Goal: Task Accomplishment & Management: Manage account settings

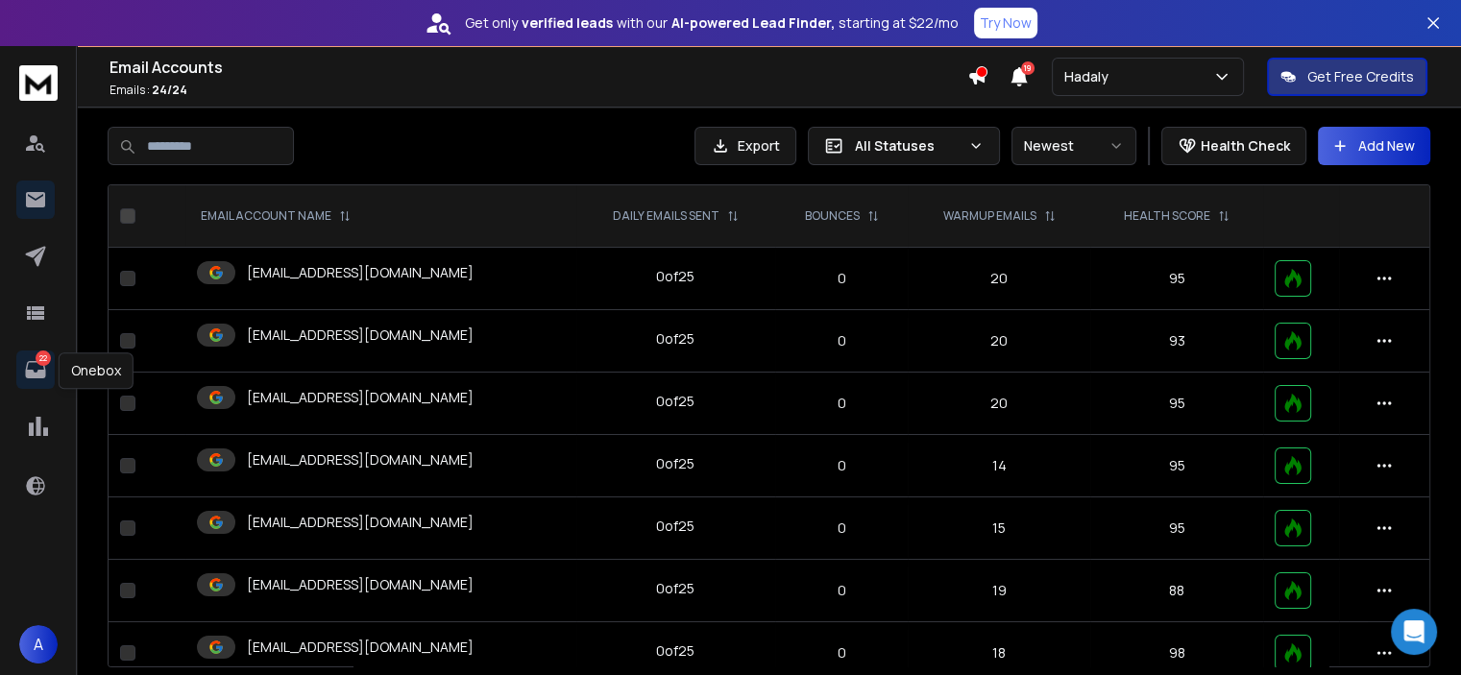
click at [40, 369] on icon at bounding box center [35, 369] width 23 height 23
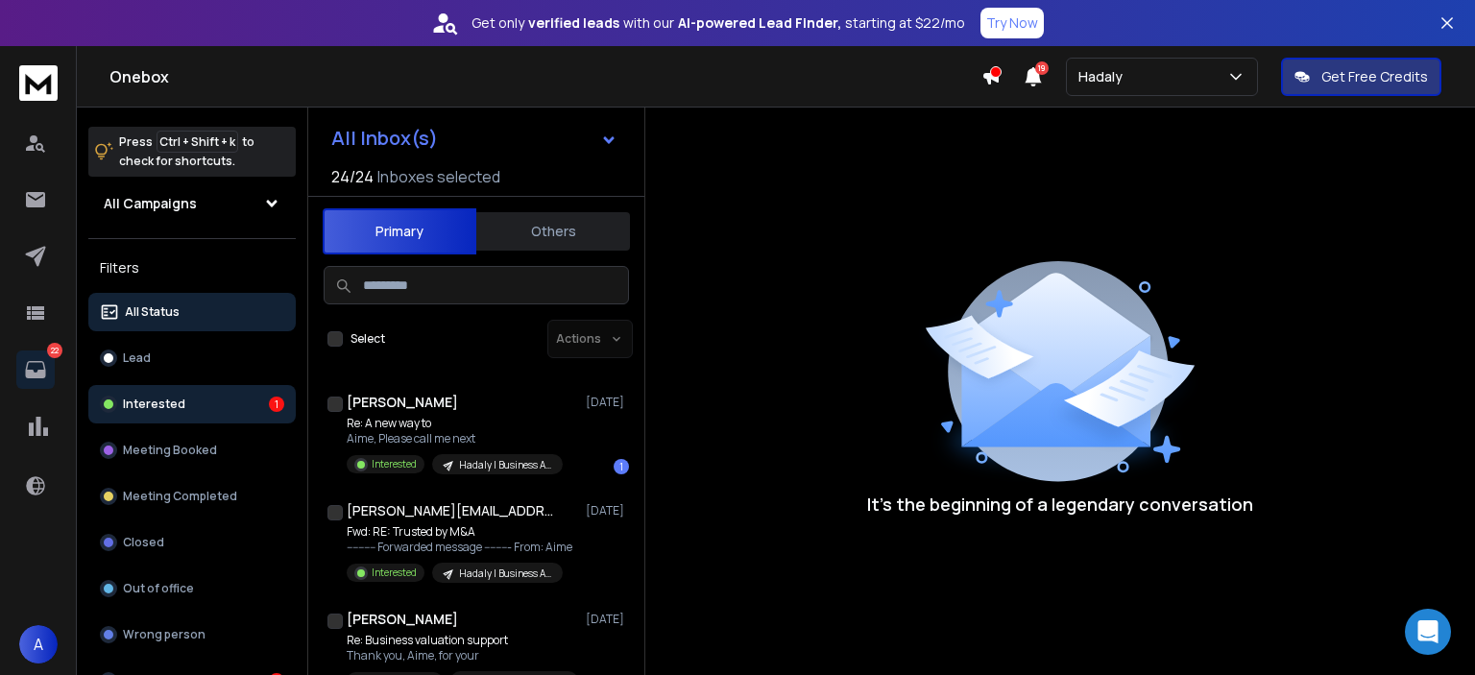
click at [157, 405] on p "Interested" at bounding box center [154, 404] width 62 height 15
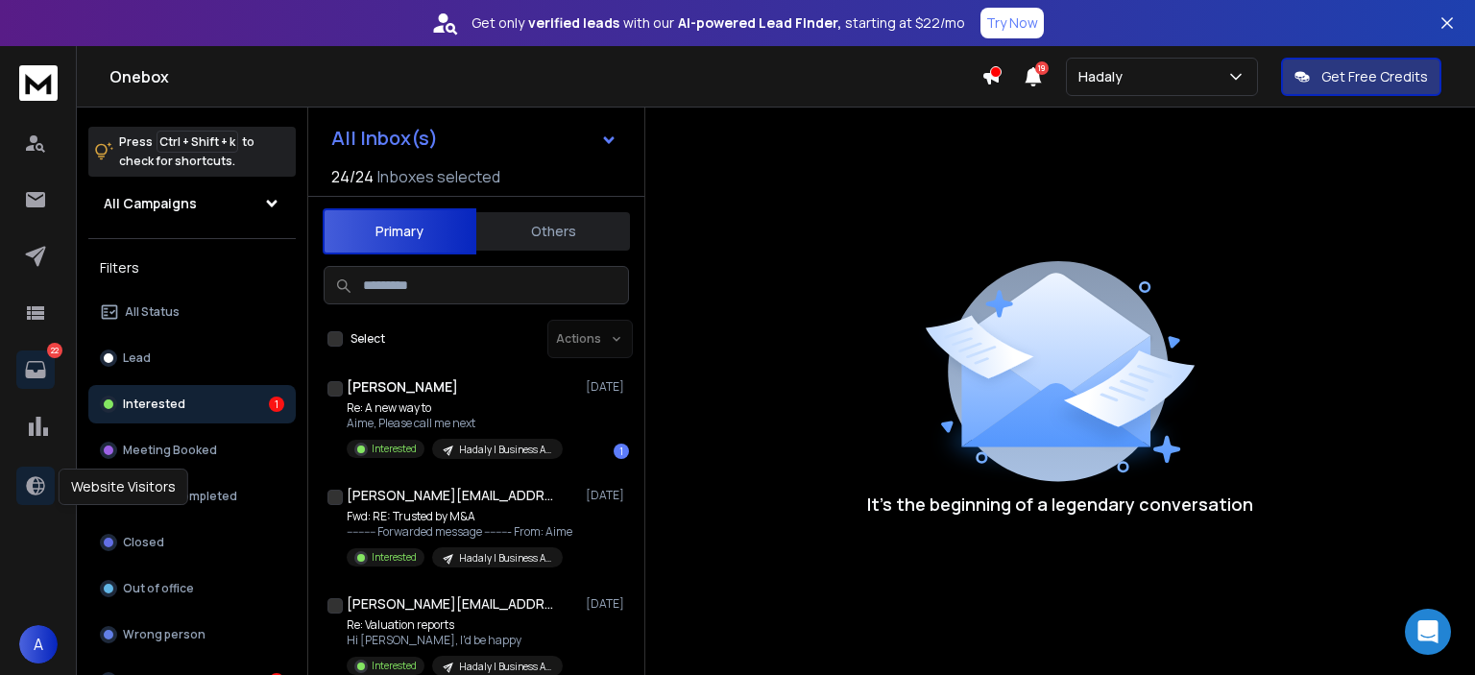
click at [32, 474] on link at bounding box center [35, 486] width 38 height 38
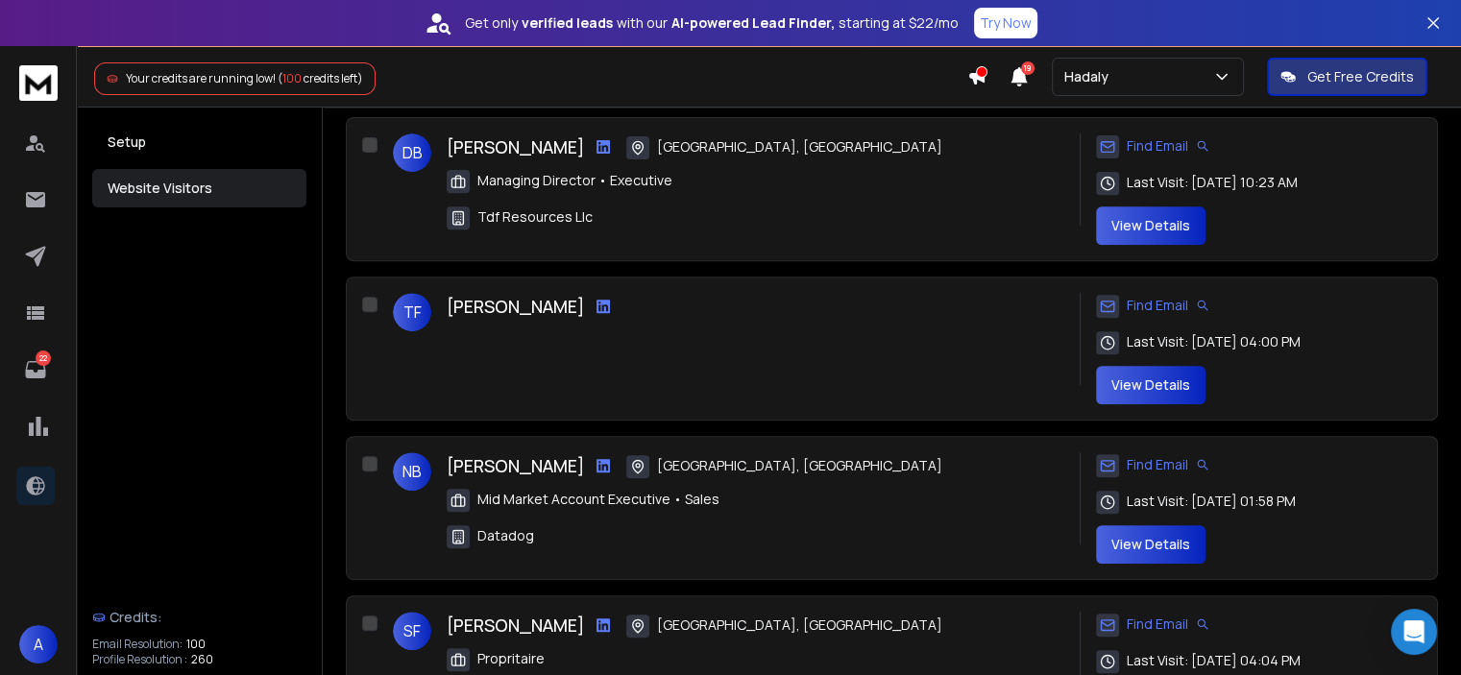
scroll to position [761, 0]
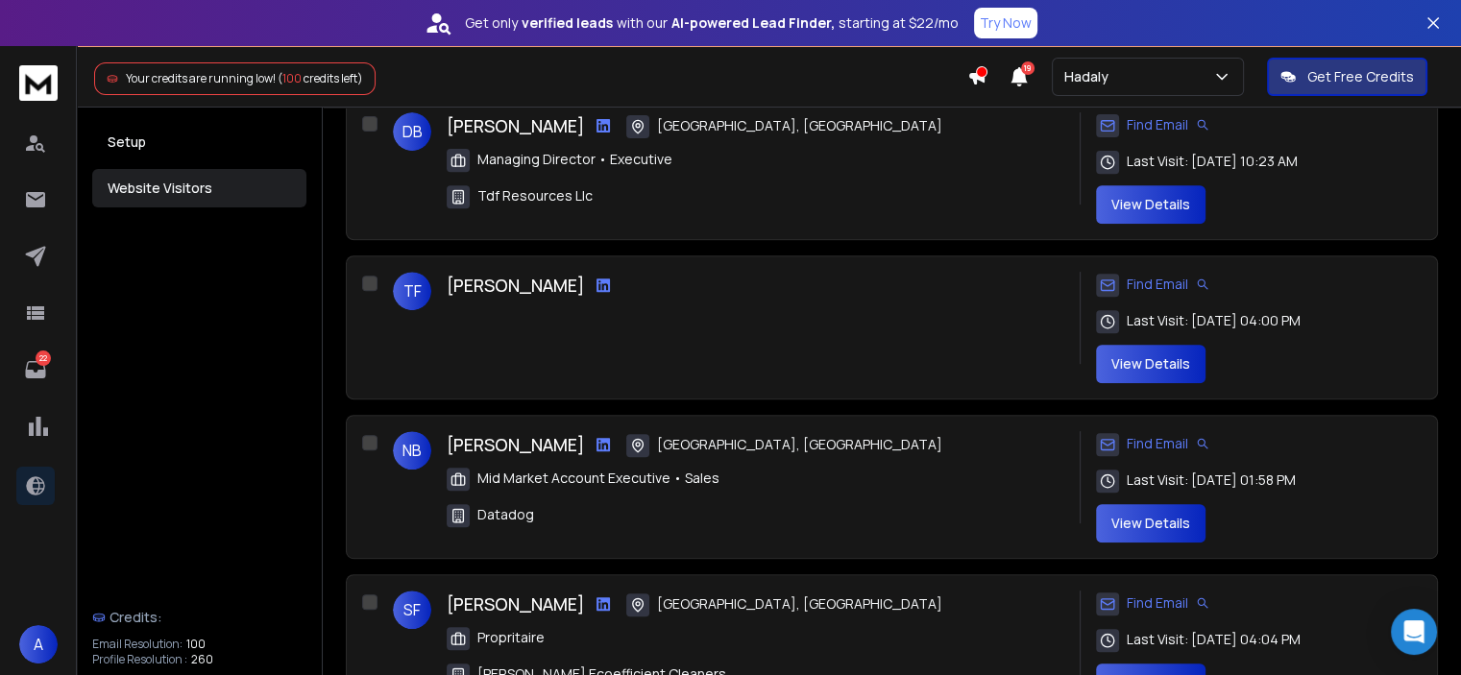
click at [1428, 20] on icon at bounding box center [1432, 22] width 17 height 17
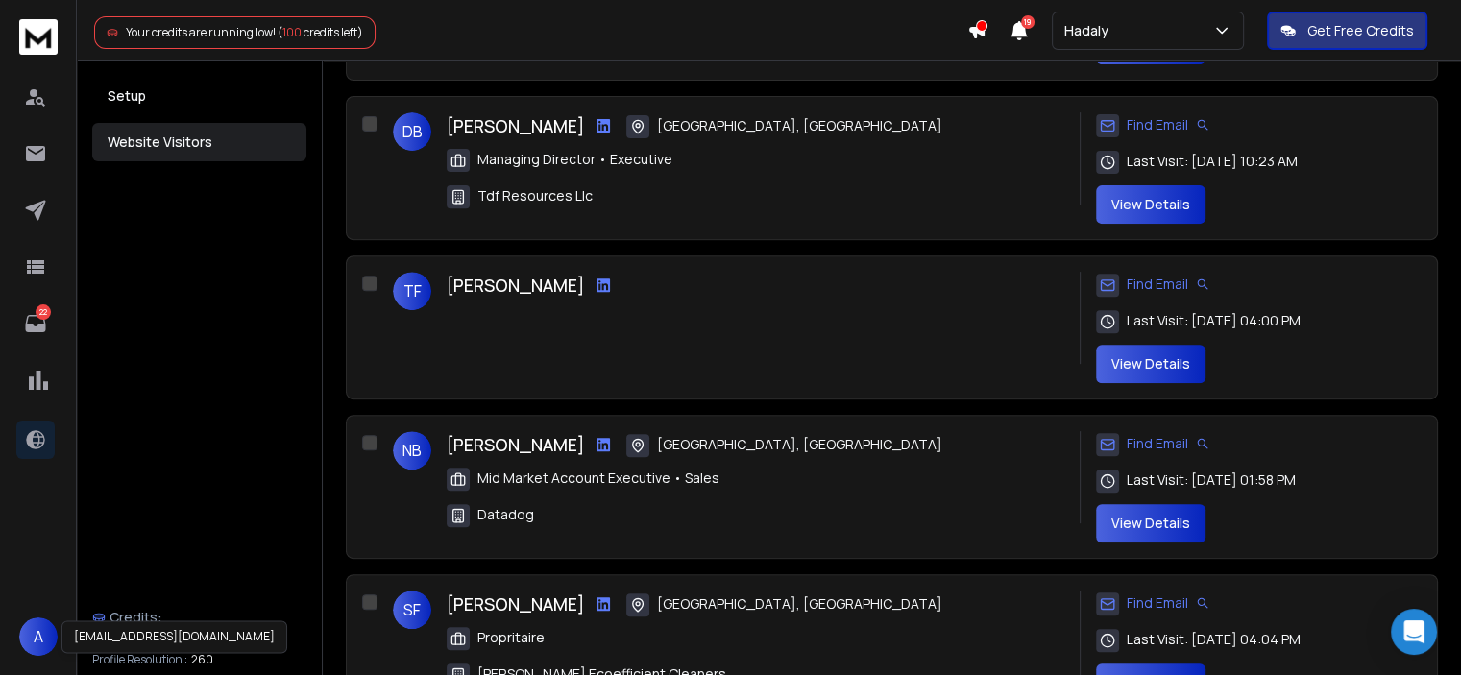
click at [38, 637] on span "A" at bounding box center [38, 636] width 38 height 38
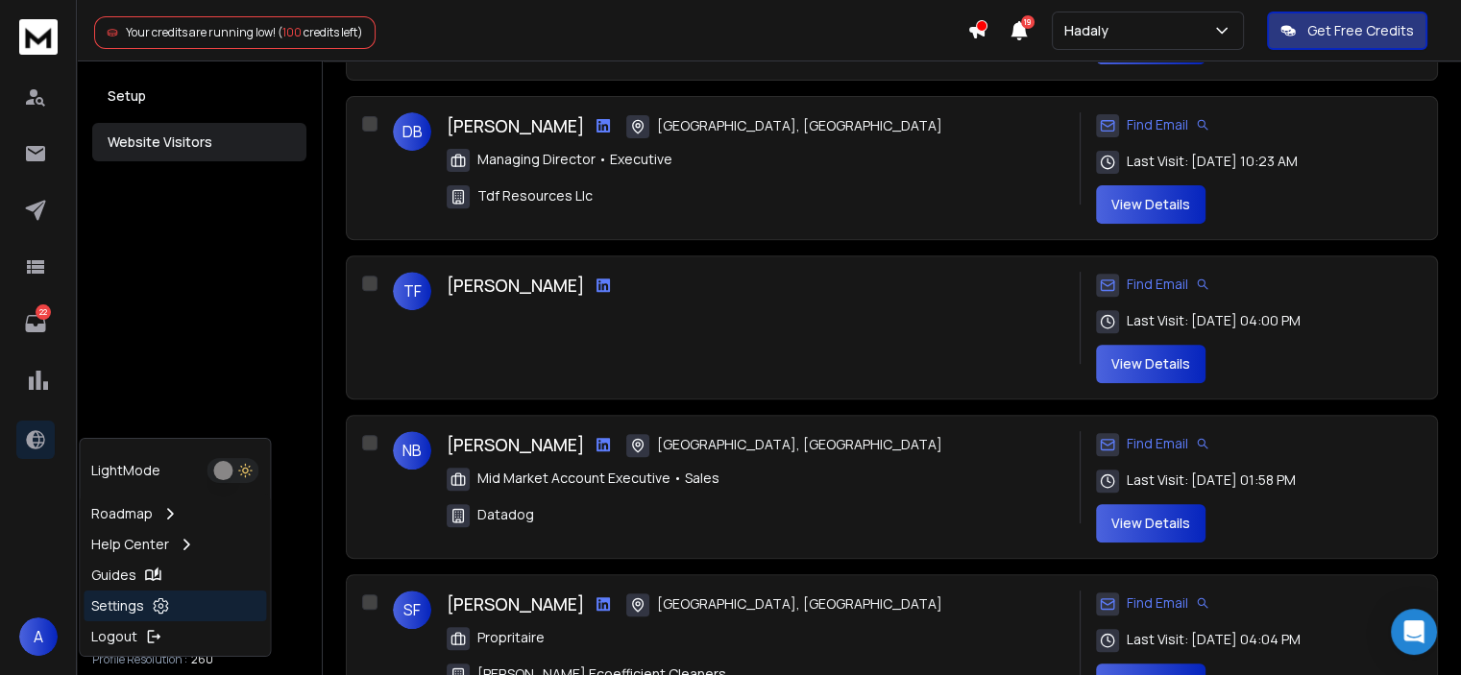
click at [117, 605] on p "Settings" at bounding box center [117, 605] width 53 height 19
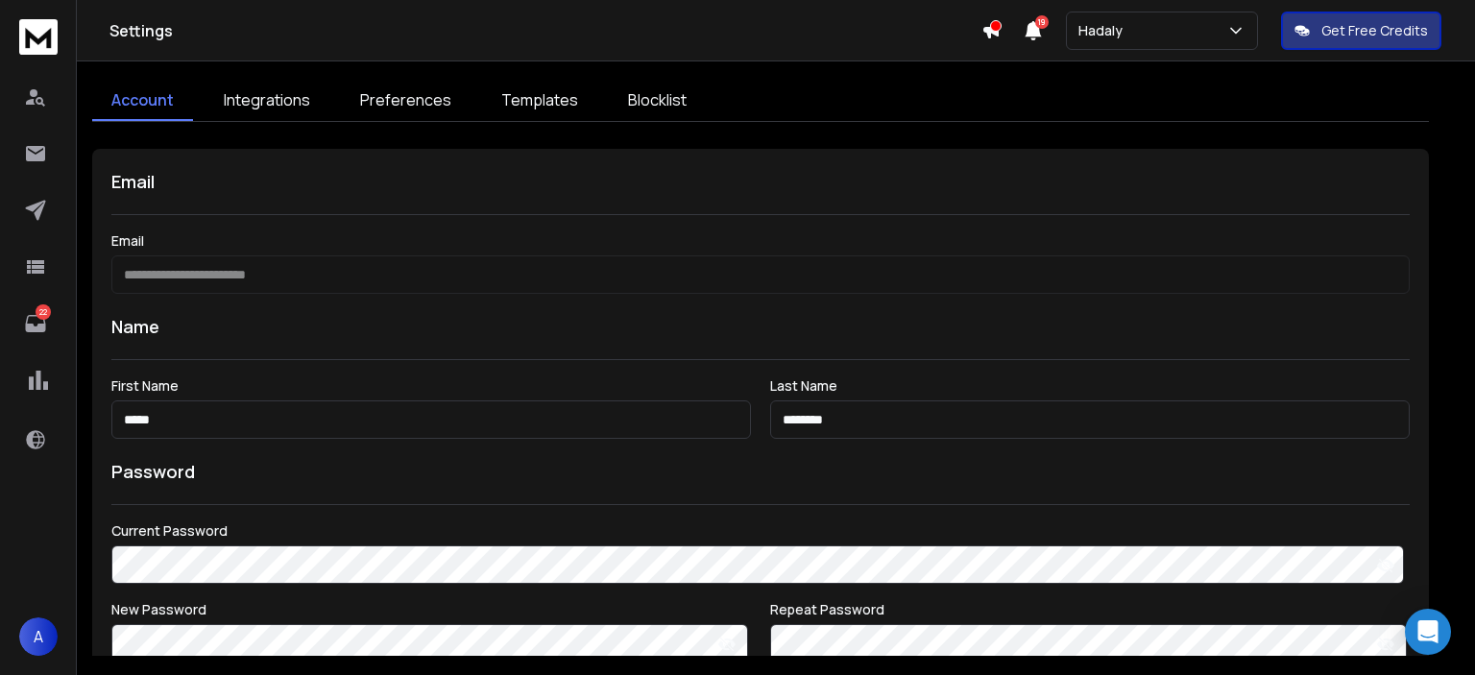
click at [241, 99] on link "Integrations" at bounding box center [267, 101] width 125 height 40
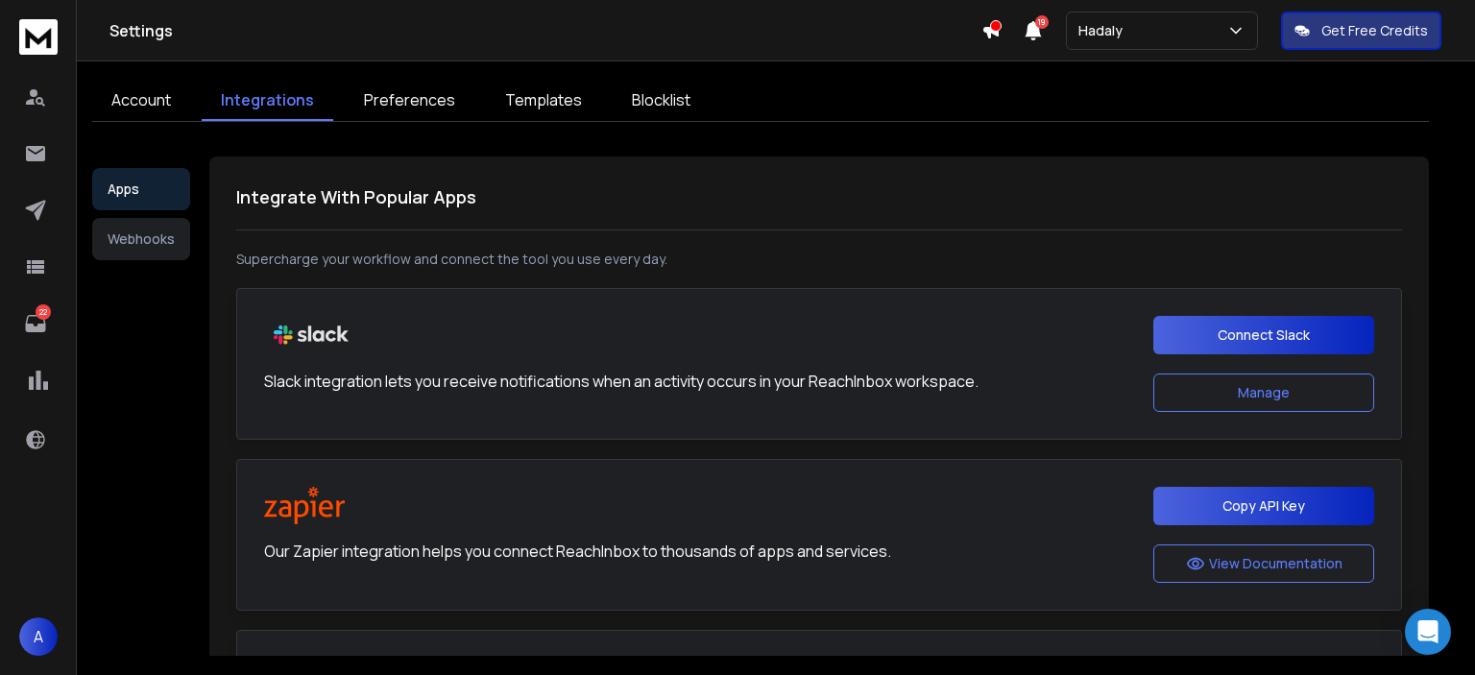
click at [398, 103] on link "Preferences" at bounding box center [410, 101] width 130 height 40
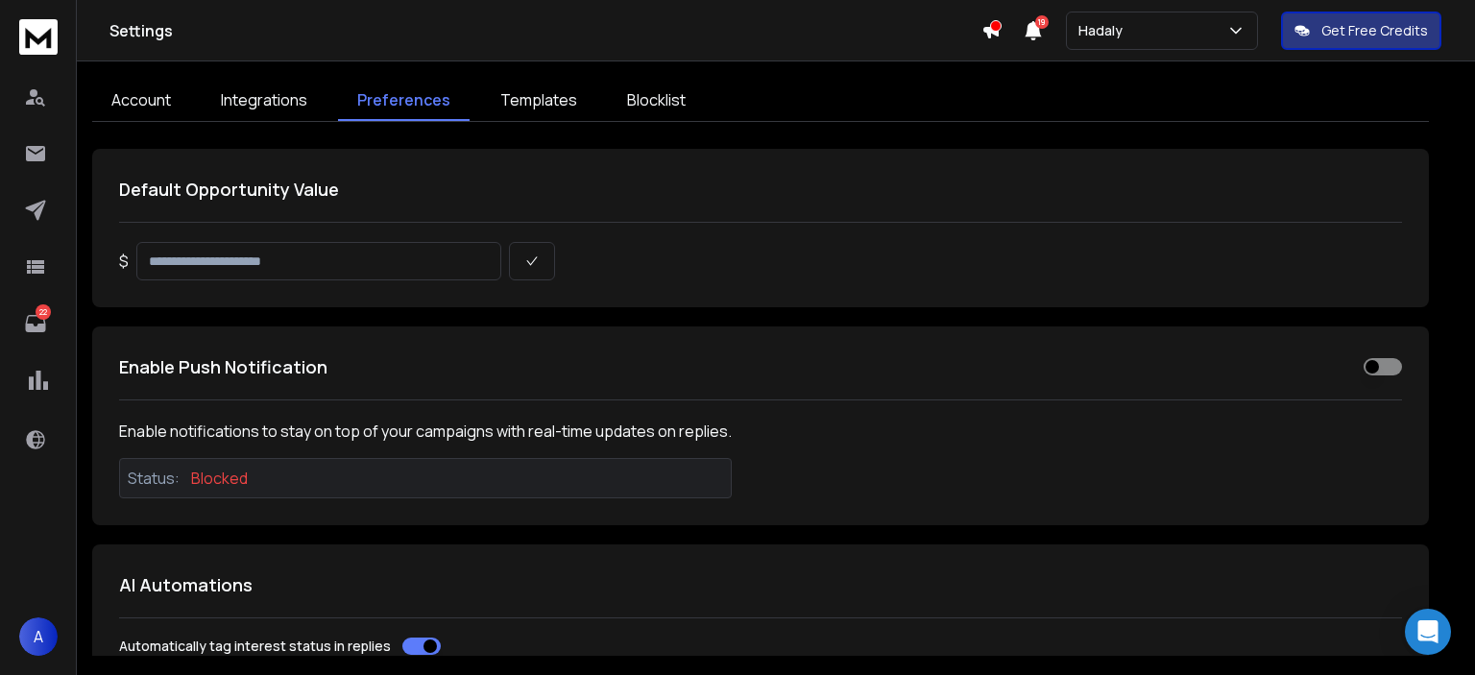
click at [254, 93] on link "Integrations" at bounding box center [264, 101] width 125 height 40
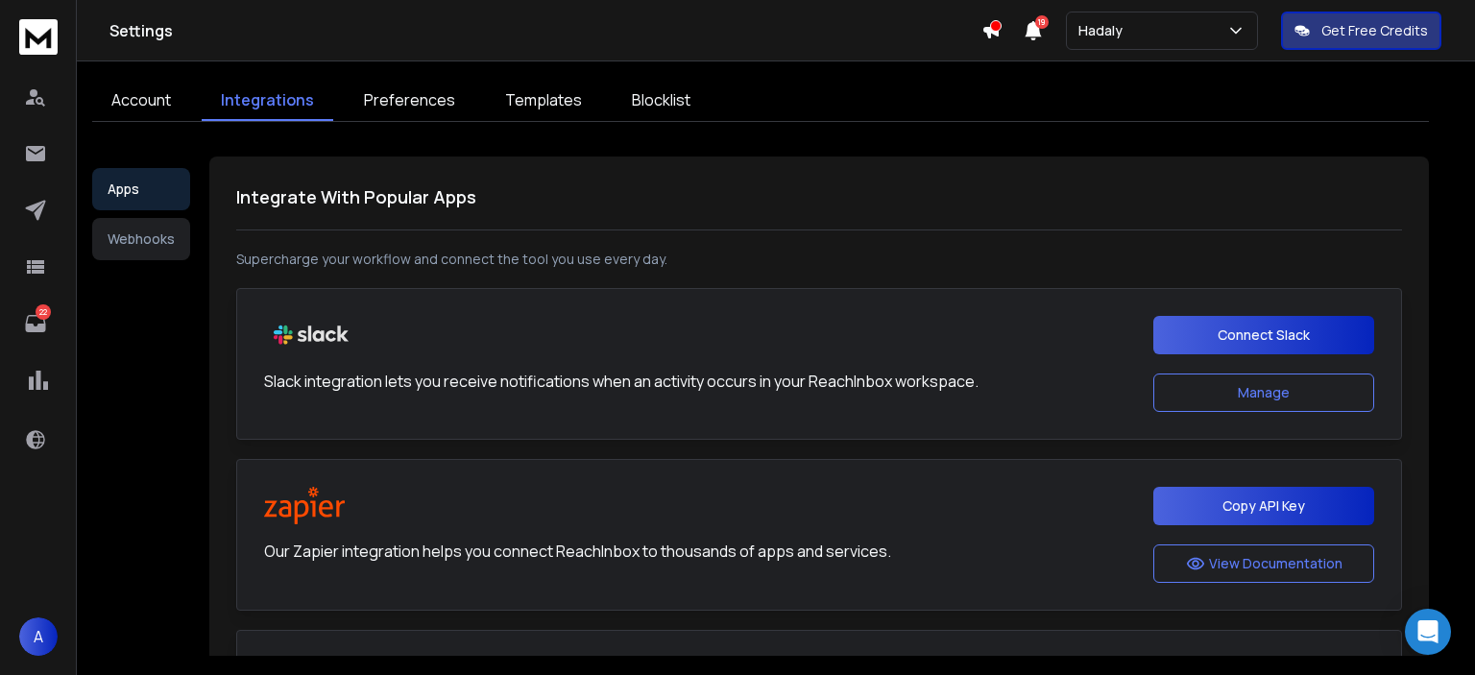
click at [1258, 331] on button "Connect Slack" at bounding box center [1263, 335] width 221 height 38
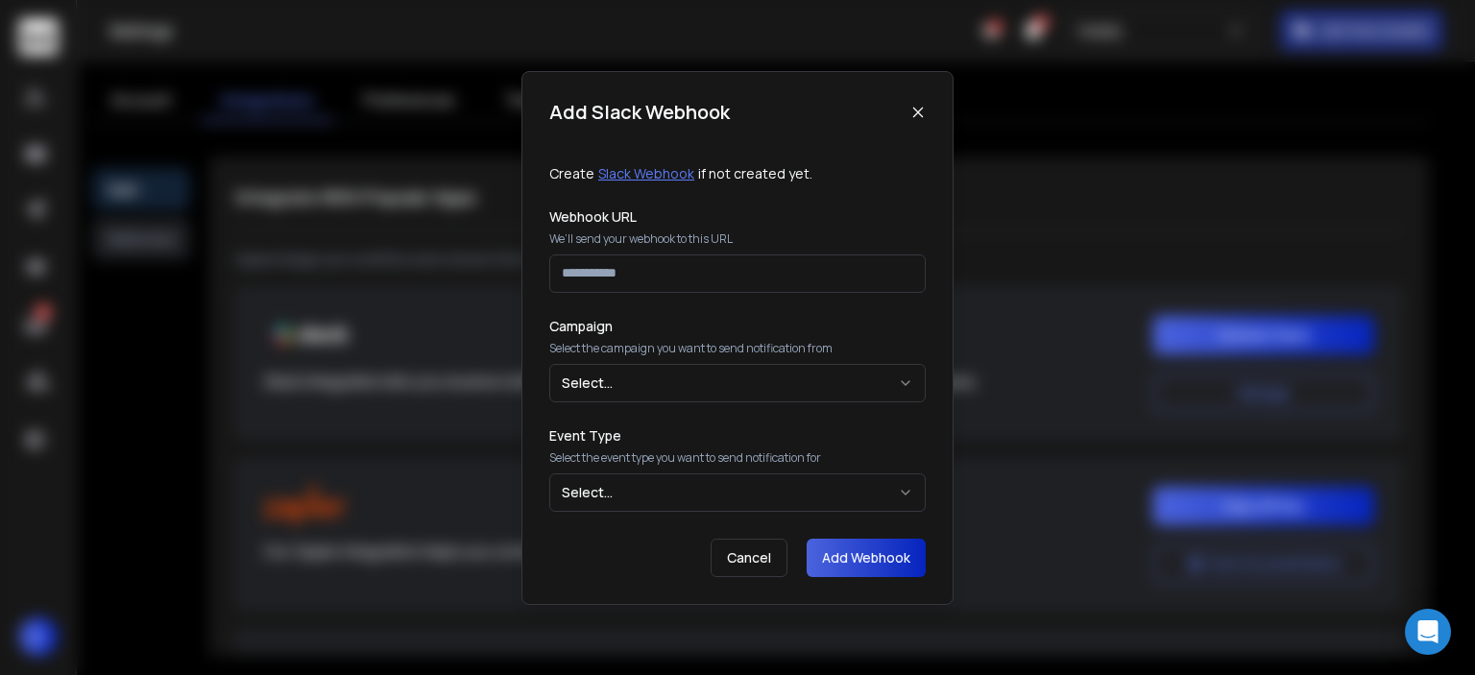
click at [672, 280] on input at bounding box center [737, 273] width 376 height 38
click at [649, 169] on link "Slack Webhook" at bounding box center [646, 173] width 96 height 19
click at [684, 274] on input at bounding box center [737, 273] width 376 height 38
paste input "**********"
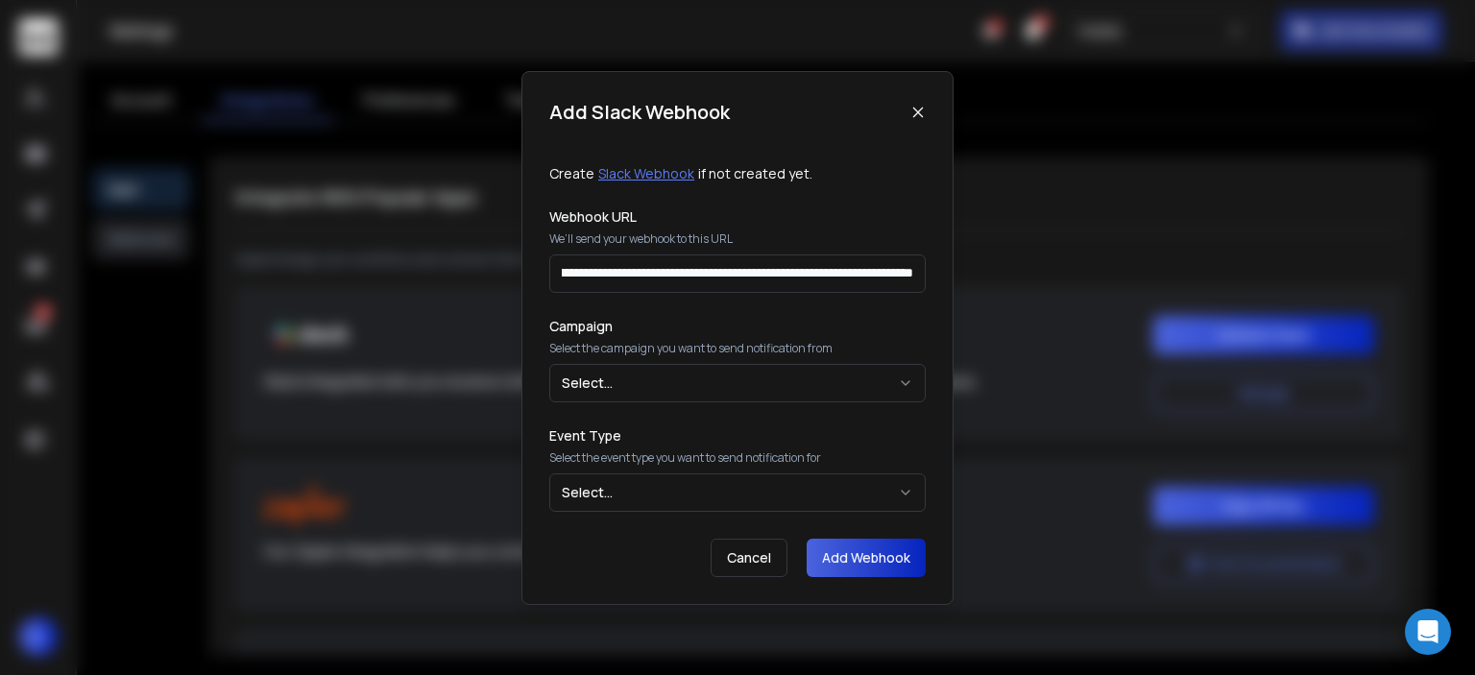
type input "**********"
click at [814, 380] on button "Select..." at bounding box center [737, 383] width 376 height 38
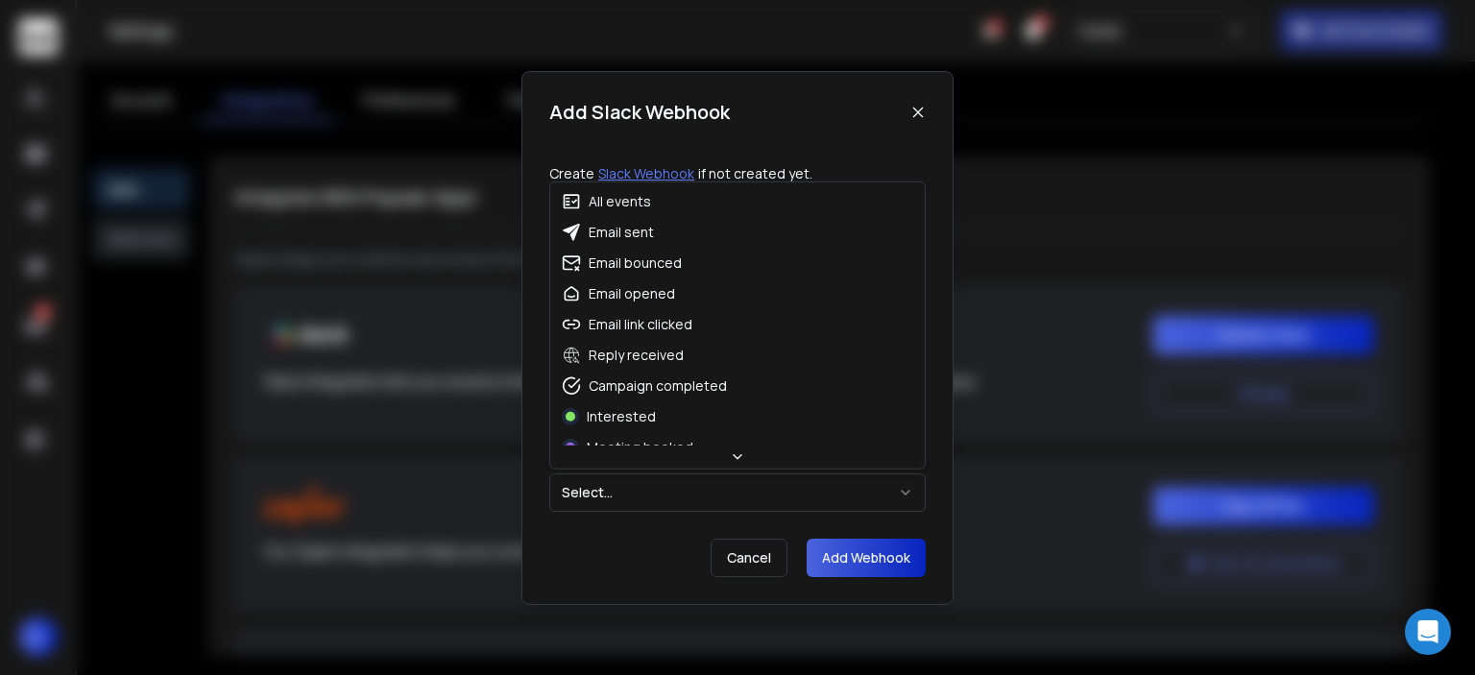
click at [741, 496] on button "Select..." at bounding box center [737, 492] width 376 height 38
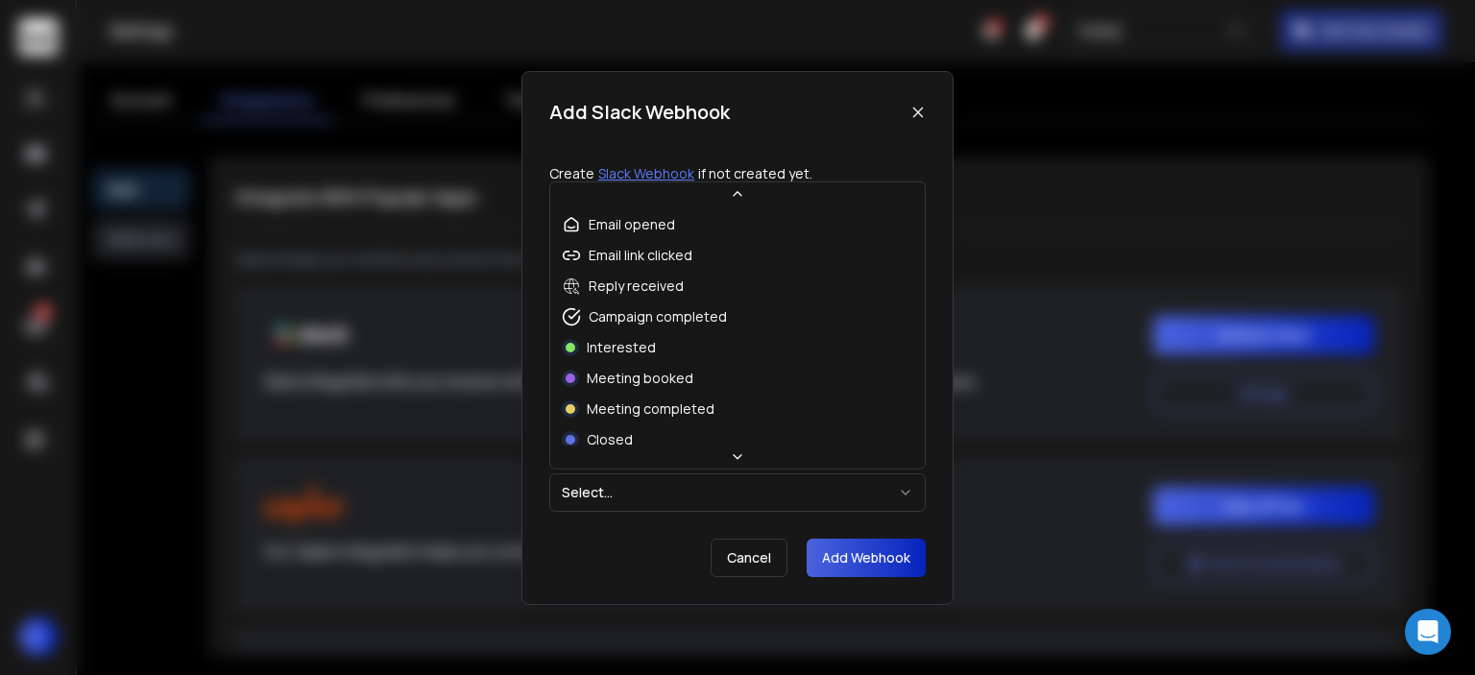
scroll to position [92, 0]
select select "**********"
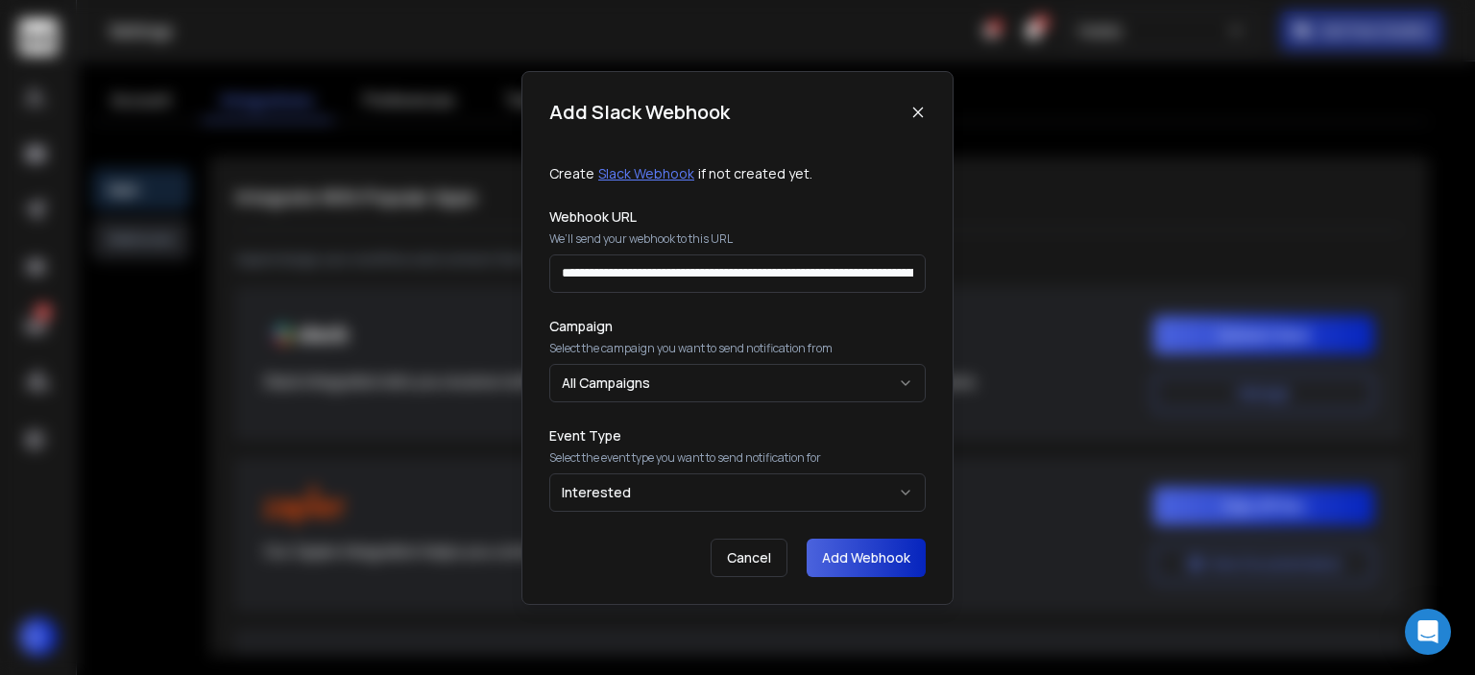
click at [864, 559] on button "Add Webhook" at bounding box center [866, 558] width 119 height 38
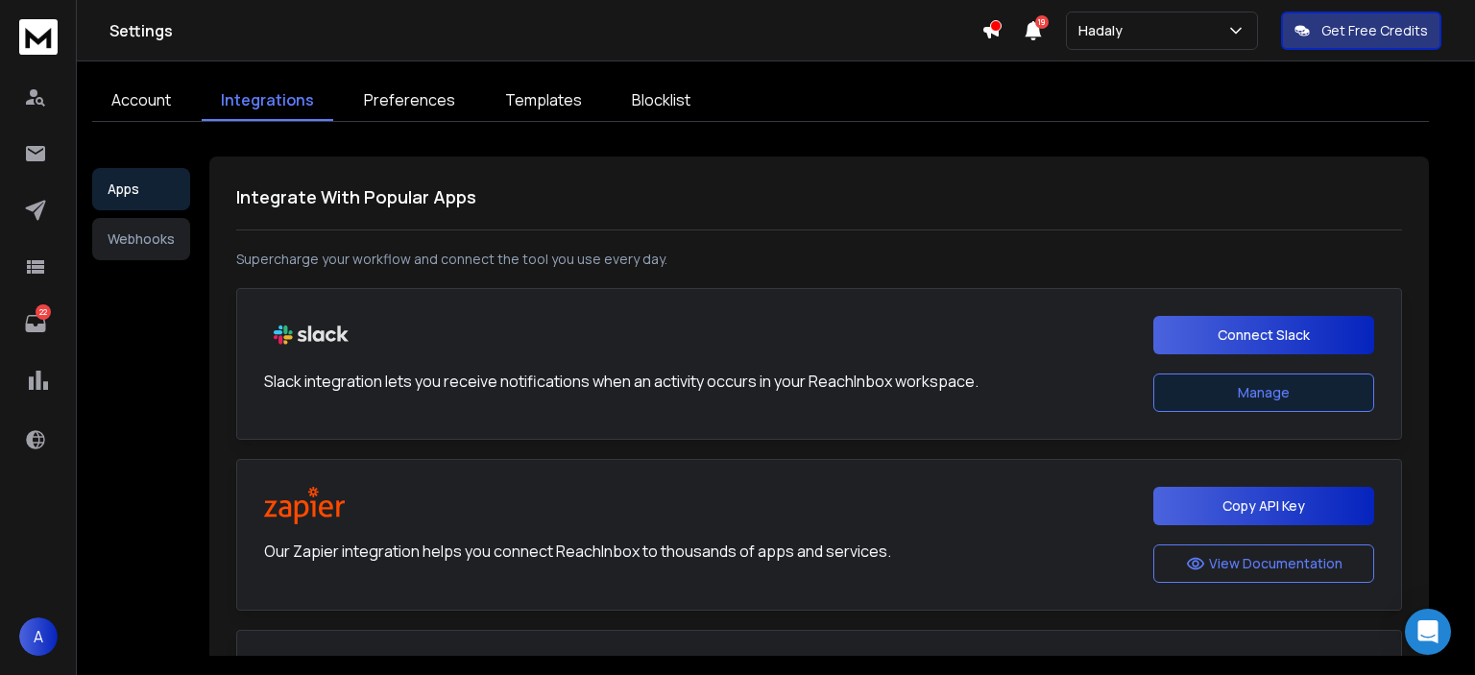
click at [1199, 391] on button "Manage" at bounding box center [1263, 393] width 221 height 38
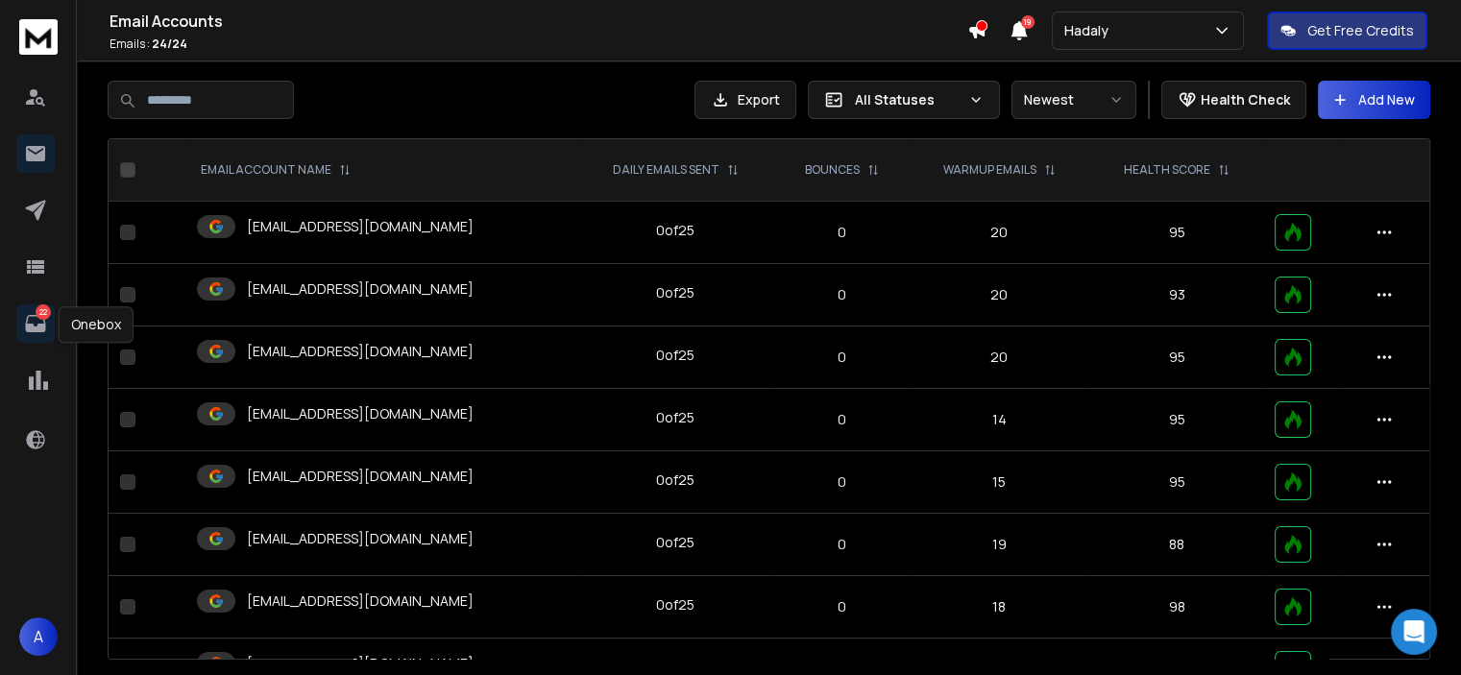
click at [38, 320] on p "22" at bounding box center [43, 311] width 15 height 15
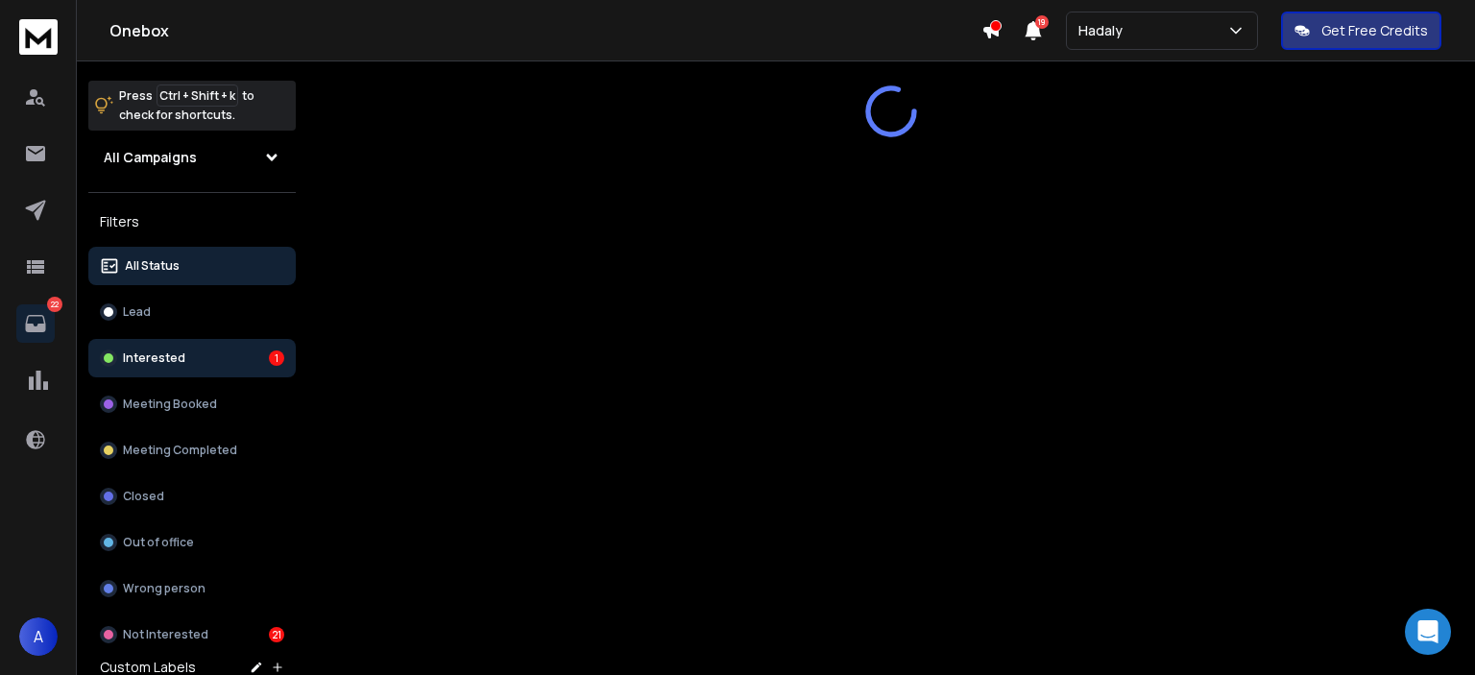
click at [196, 356] on button "Interested 1" at bounding box center [191, 358] width 207 height 38
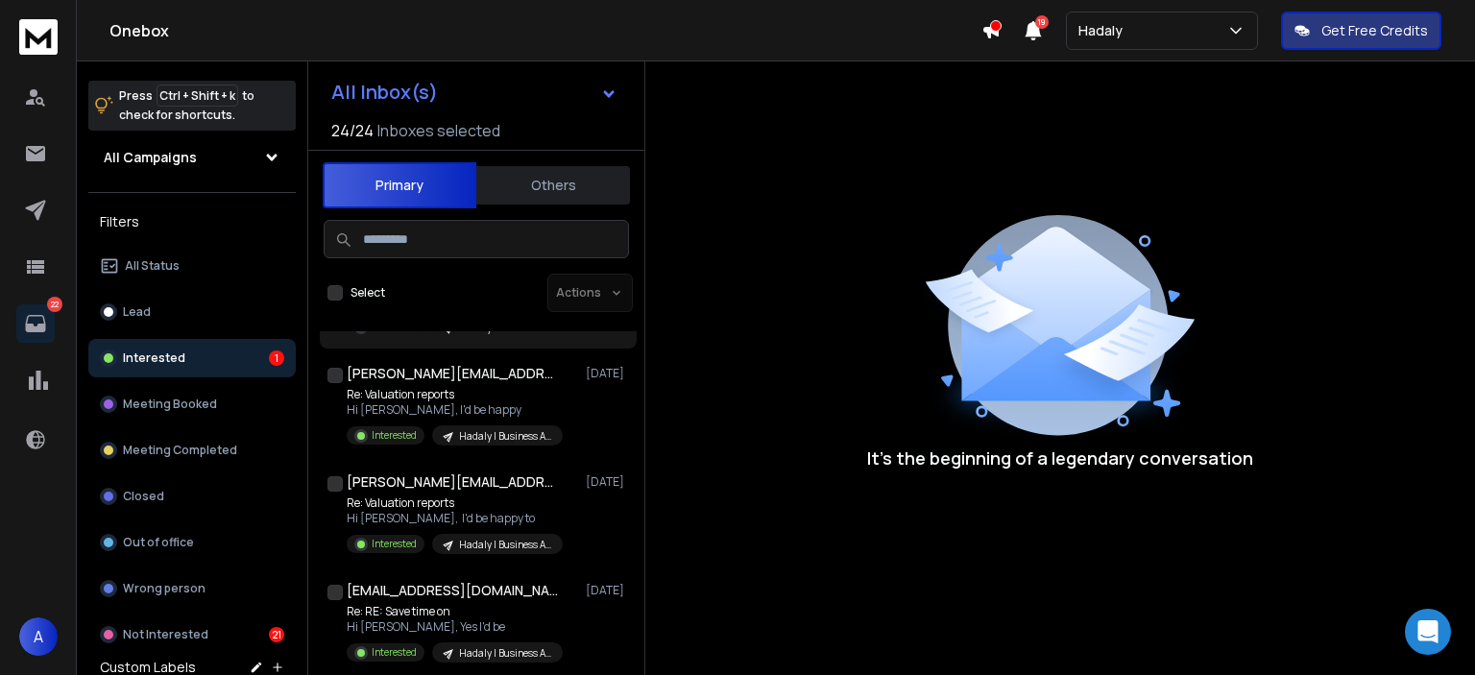
scroll to position [236, 0]
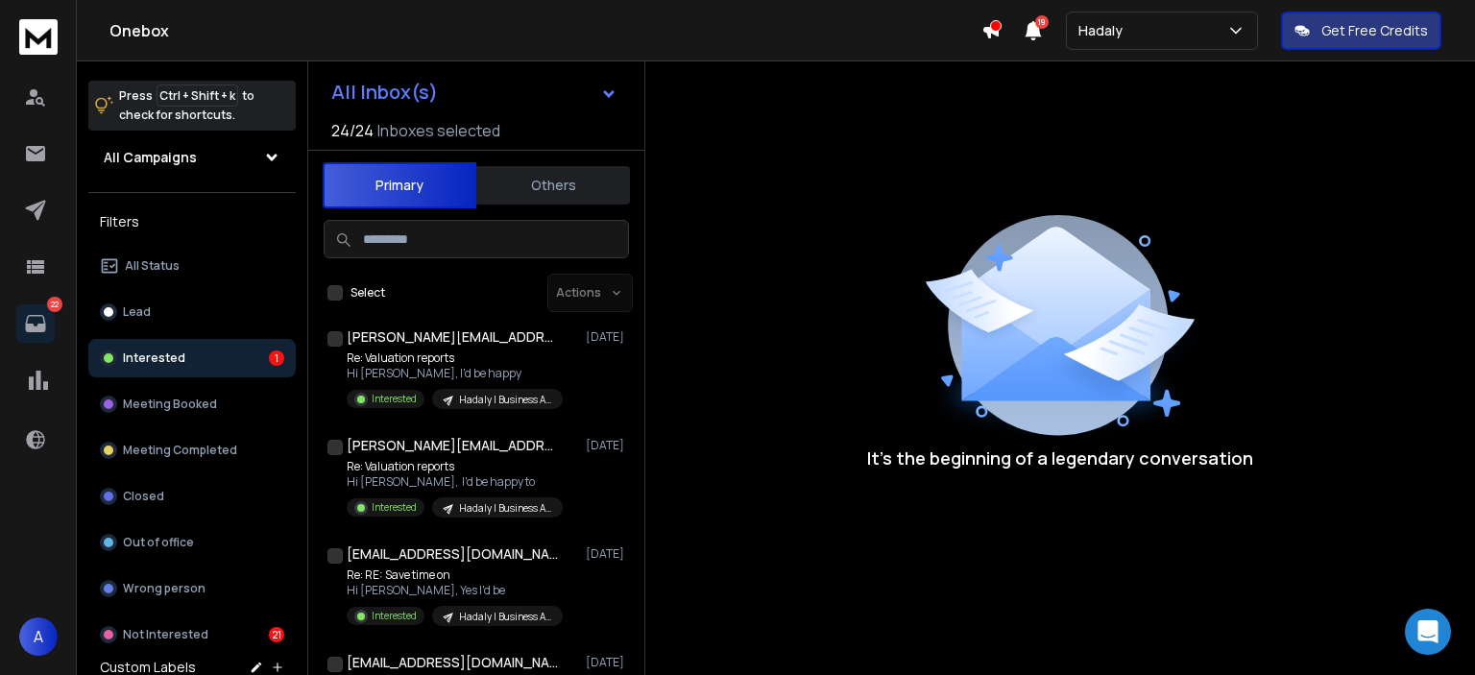
click at [431, 238] on input at bounding box center [476, 239] width 305 height 38
type input "***"
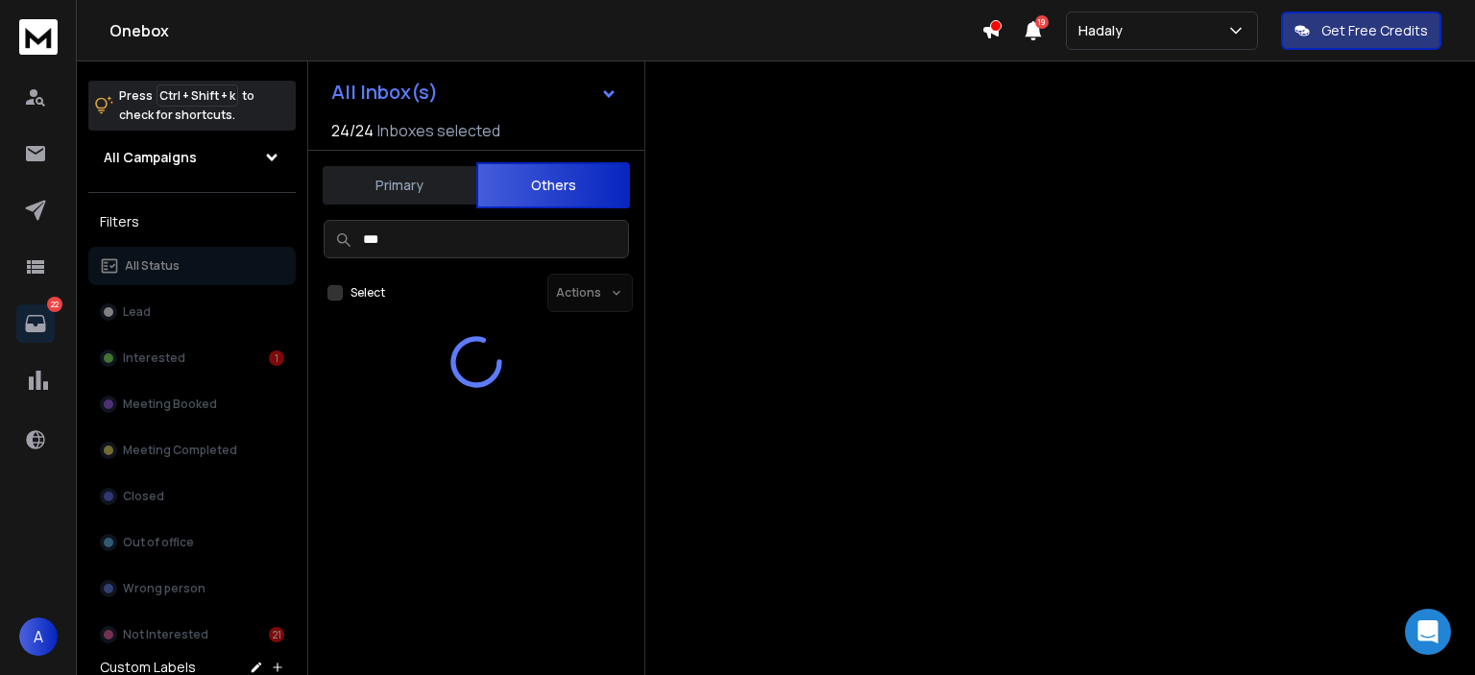
click at [566, 172] on button "Others" at bounding box center [553, 185] width 154 height 46
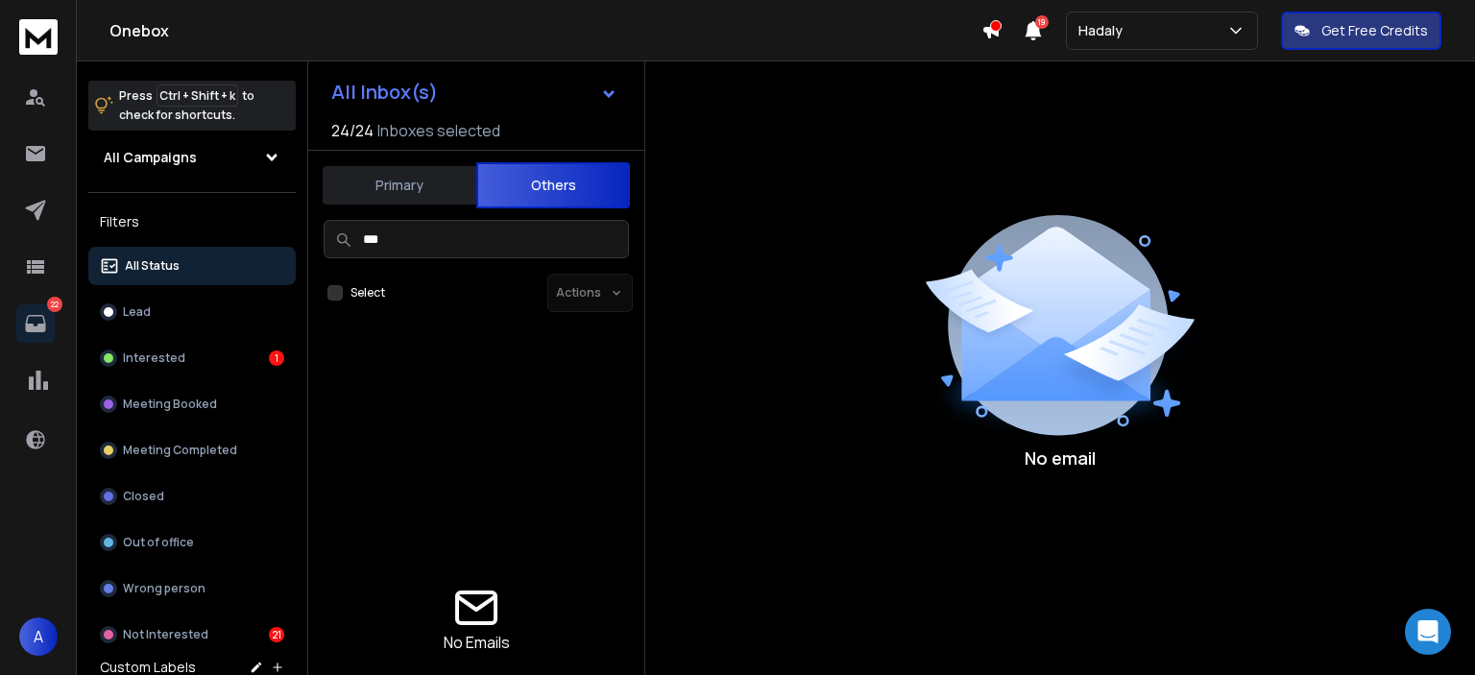
drag, startPoint x: 407, startPoint y: 232, endPoint x: 299, endPoint y: 250, distance: 109.9
click at [299, 250] on div "Press Ctrl + Shift + k to check for shortcuts. All Campaigns All Campaigns Filt…" at bounding box center [776, 398] width 1398 height 675
click at [526, 350] on div "No Emails" at bounding box center [476, 580] width 321 height 499
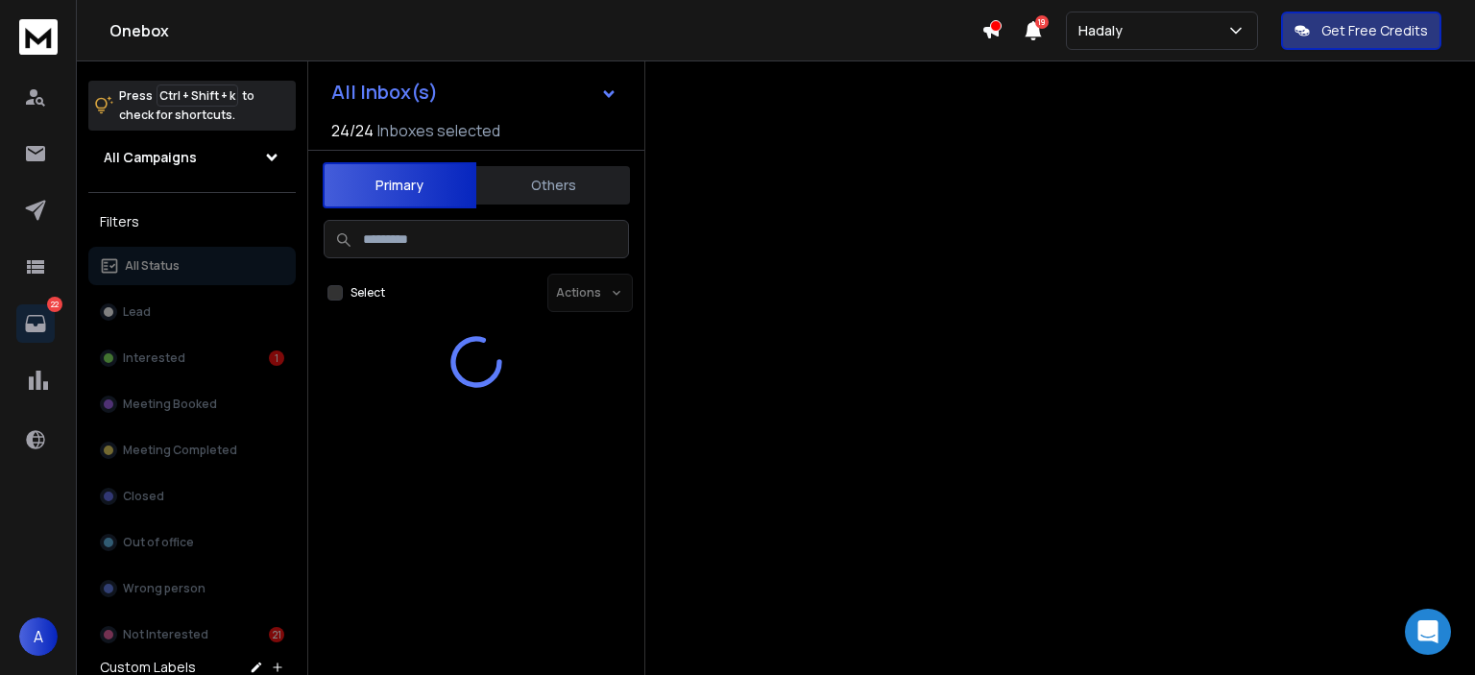
click at [429, 176] on button "Primary" at bounding box center [400, 185] width 154 height 46
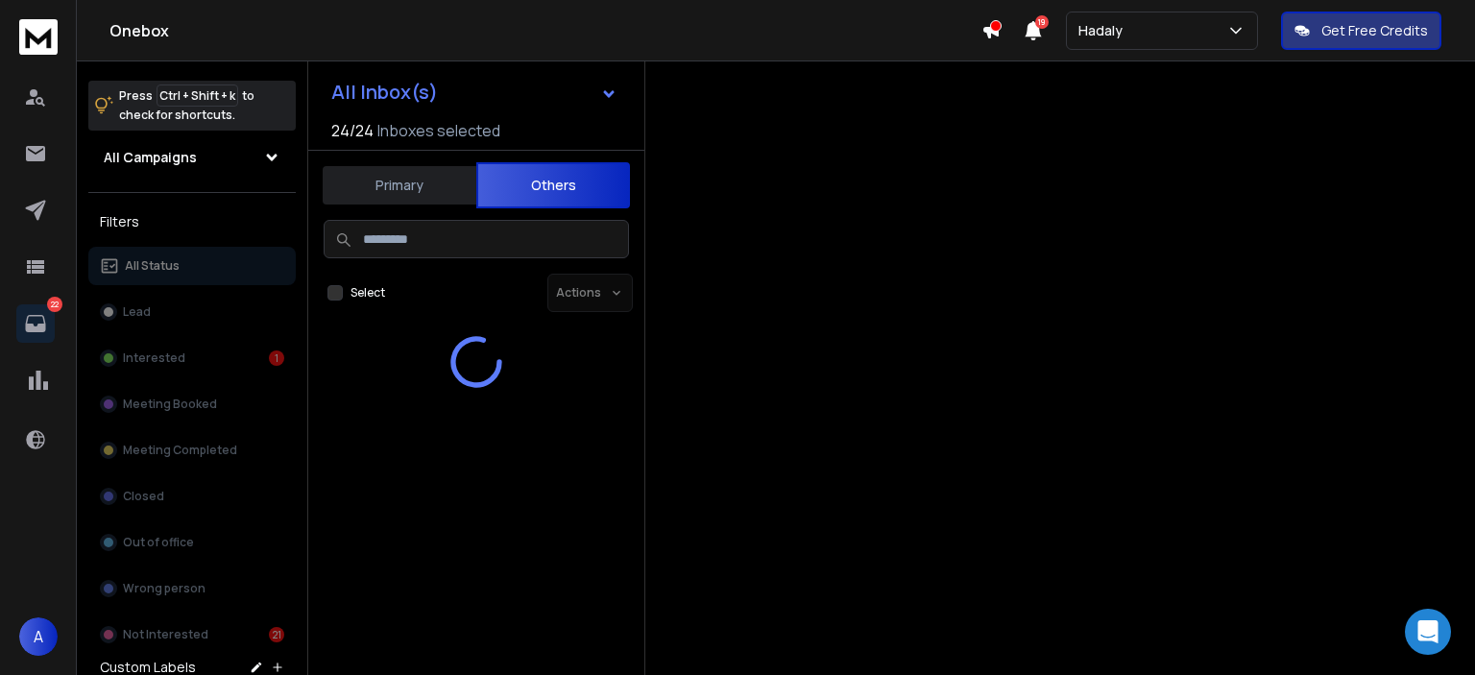
click at [541, 184] on button "Others" at bounding box center [553, 185] width 154 height 46
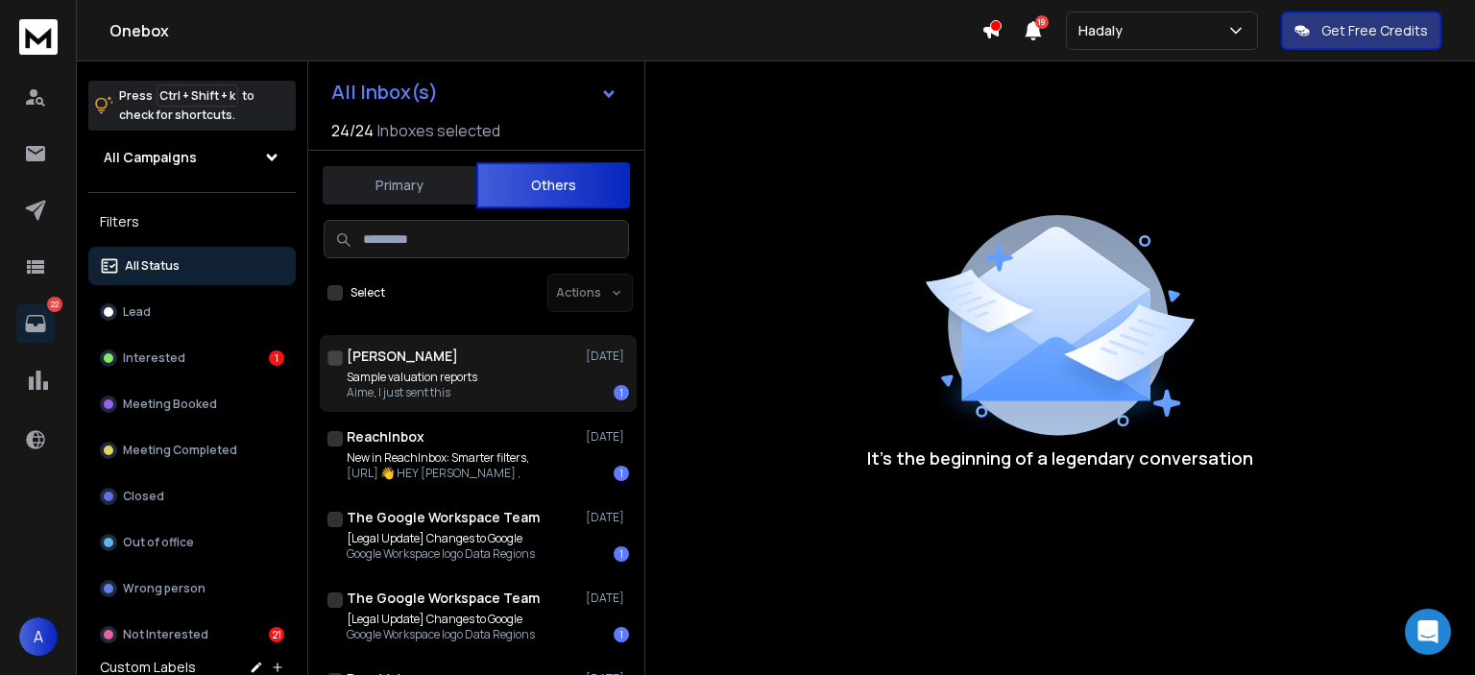
click at [471, 388] on p "Aime, I just sent this" at bounding box center [412, 392] width 131 height 15
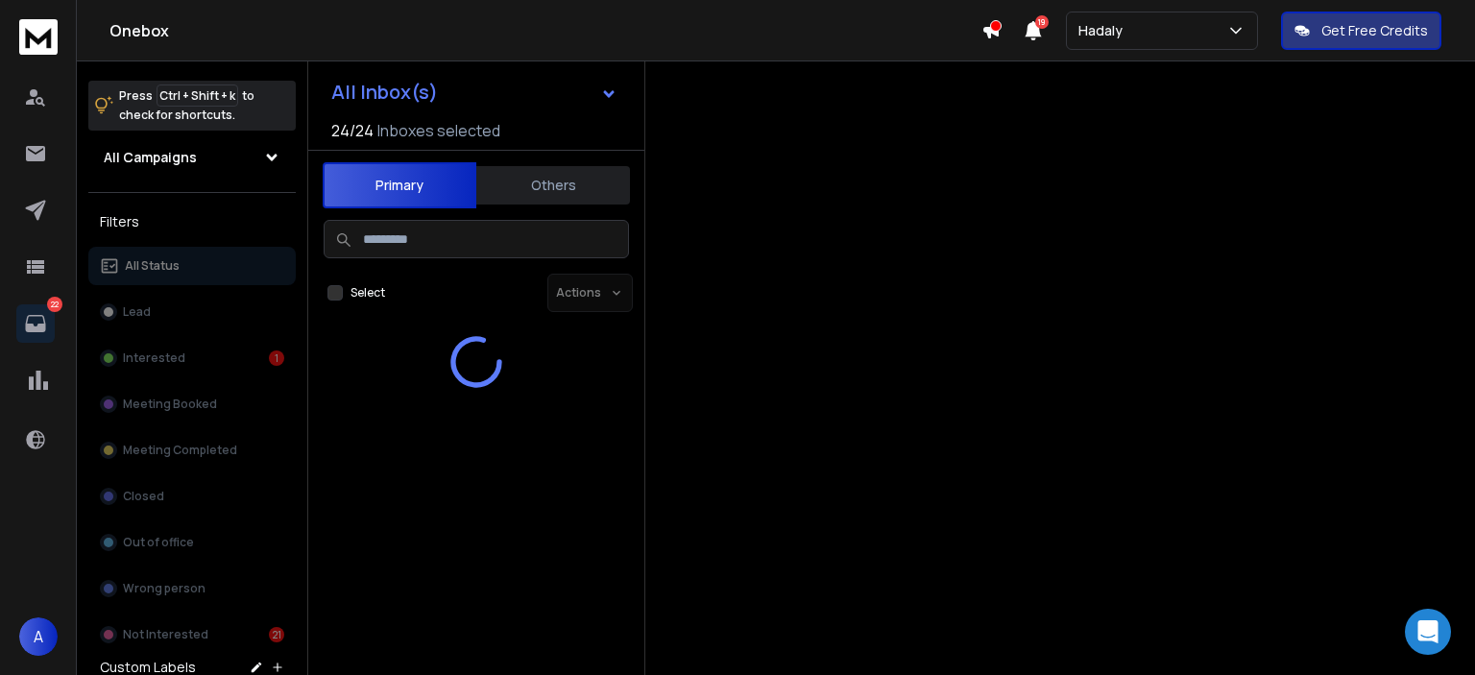
click at [396, 187] on button "Primary" at bounding box center [400, 185] width 154 height 46
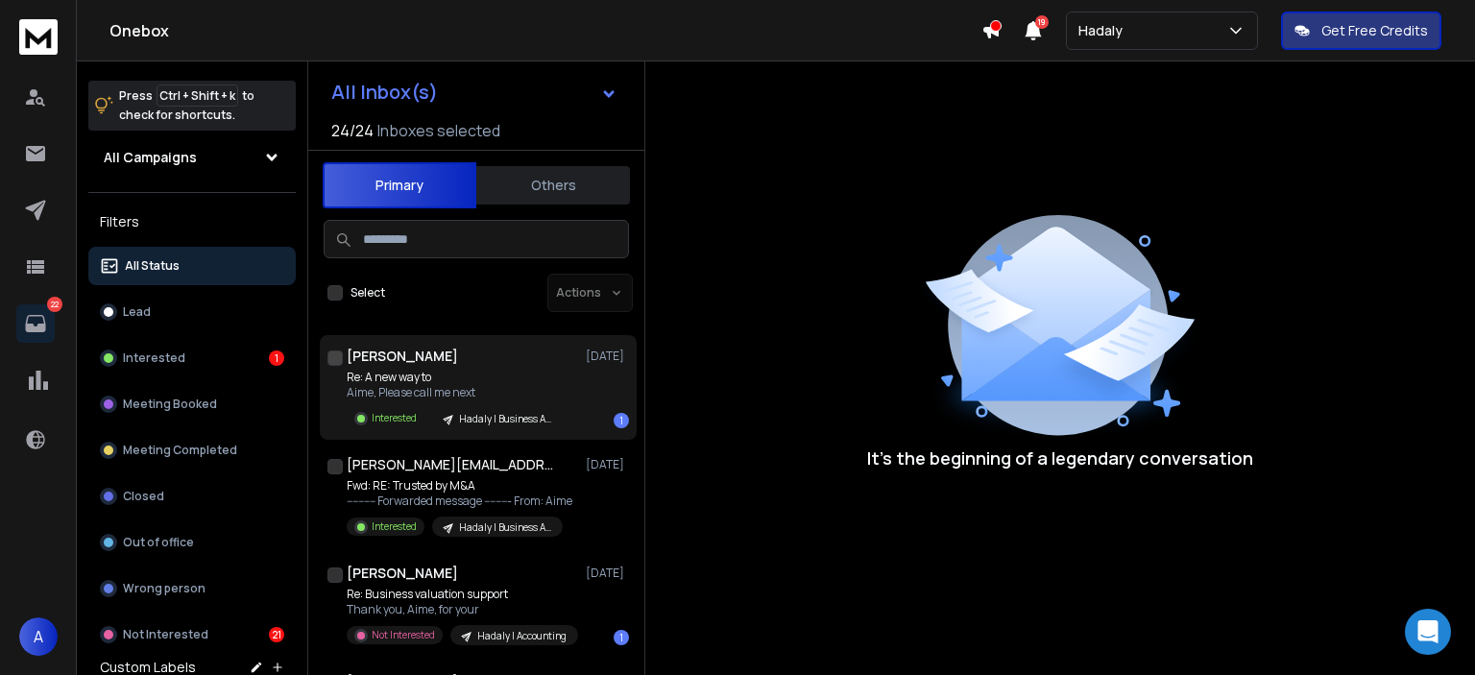
click at [426, 370] on p "Re: A new way to" at bounding box center [455, 377] width 216 height 15
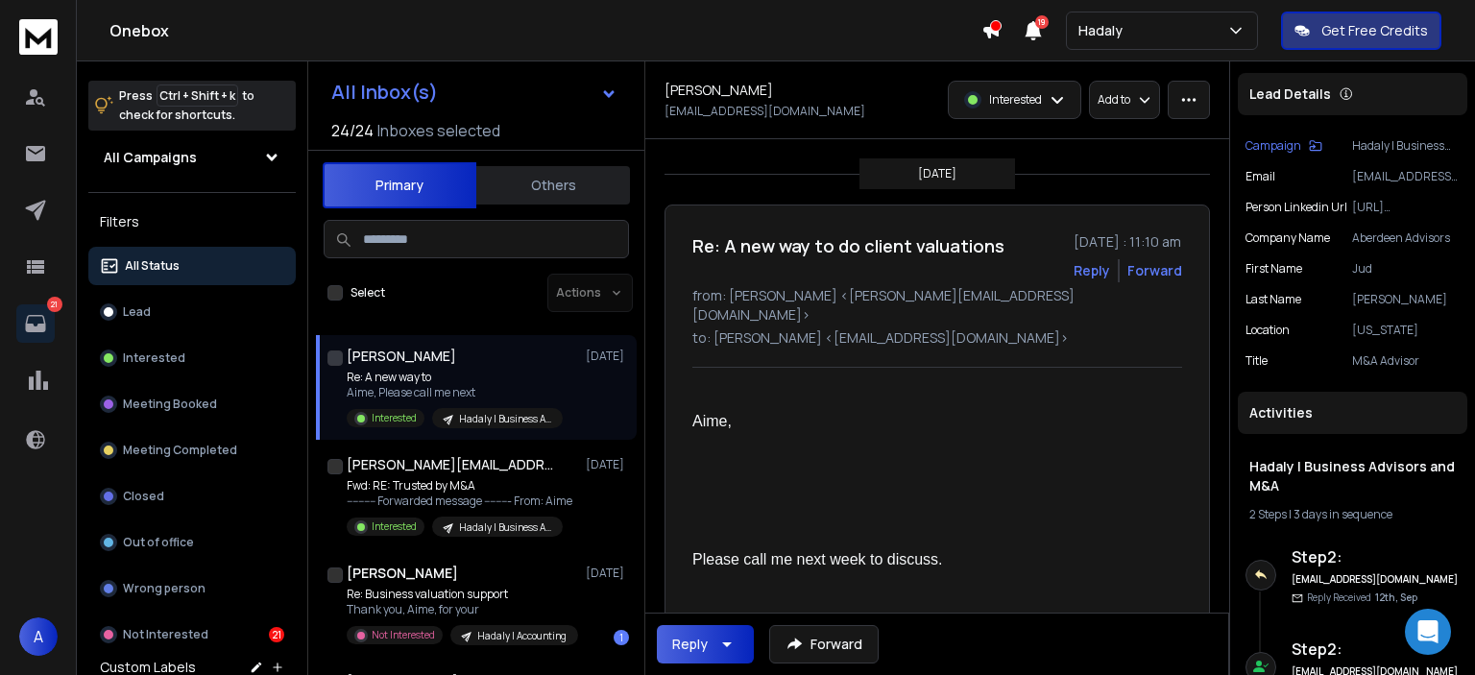
click at [1352, 237] on p "Aberdeen Advisors" at bounding box center [1406, 237] width 108 height 15
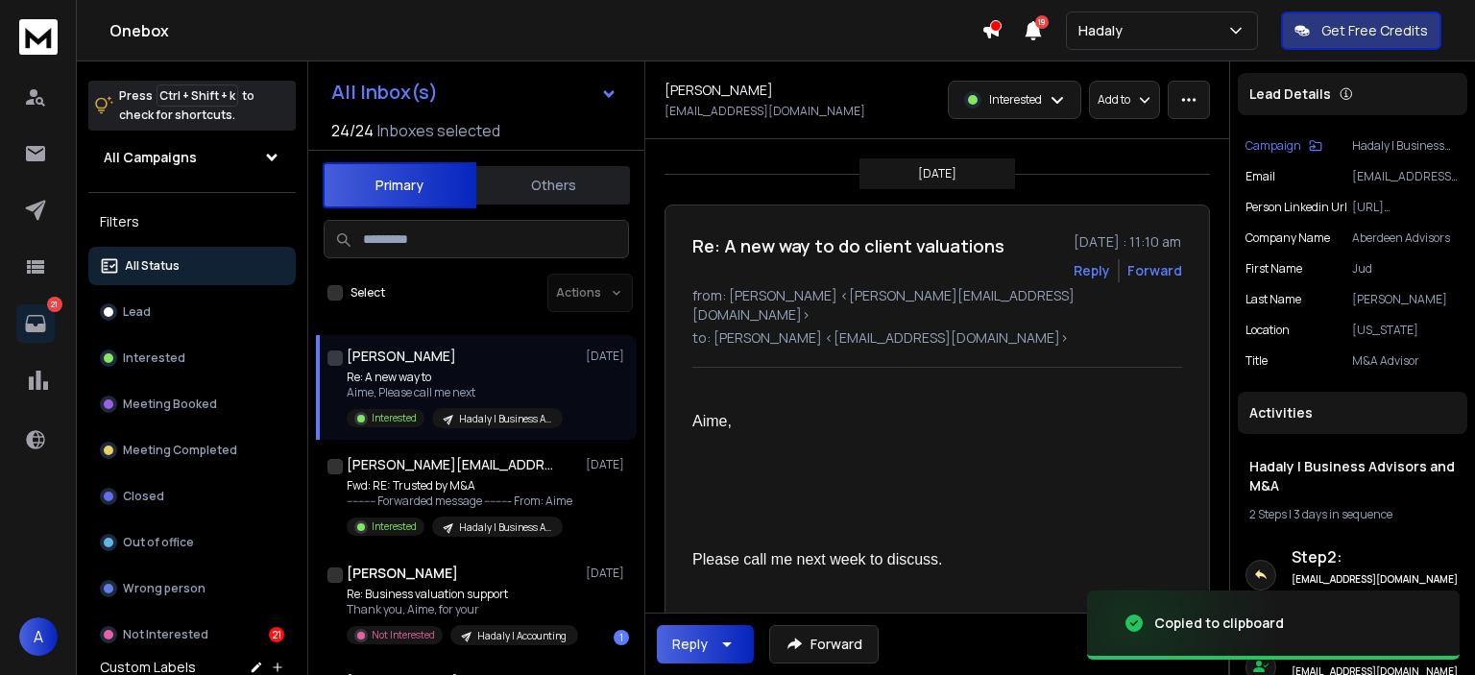
click at [1399, 207] on p "http://www.linkedin.com/in/judparker" at bounding box center [1406, 207] width 108 height 15
